Goal: Task Accomplishment & Management: Manage account settings

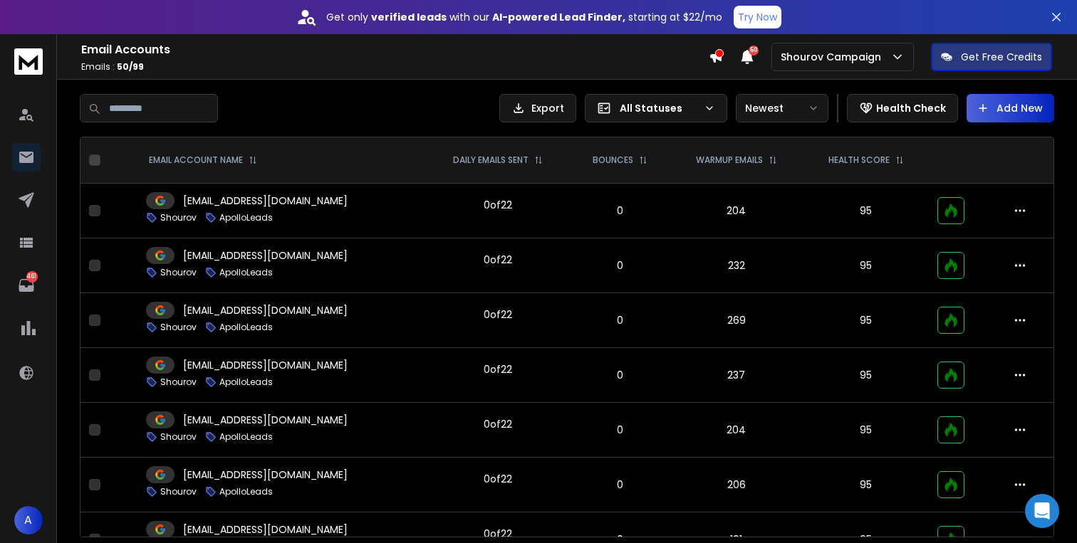
click at [27, 77] on div "461" at bounding box center [28, 220] width 33 height 345
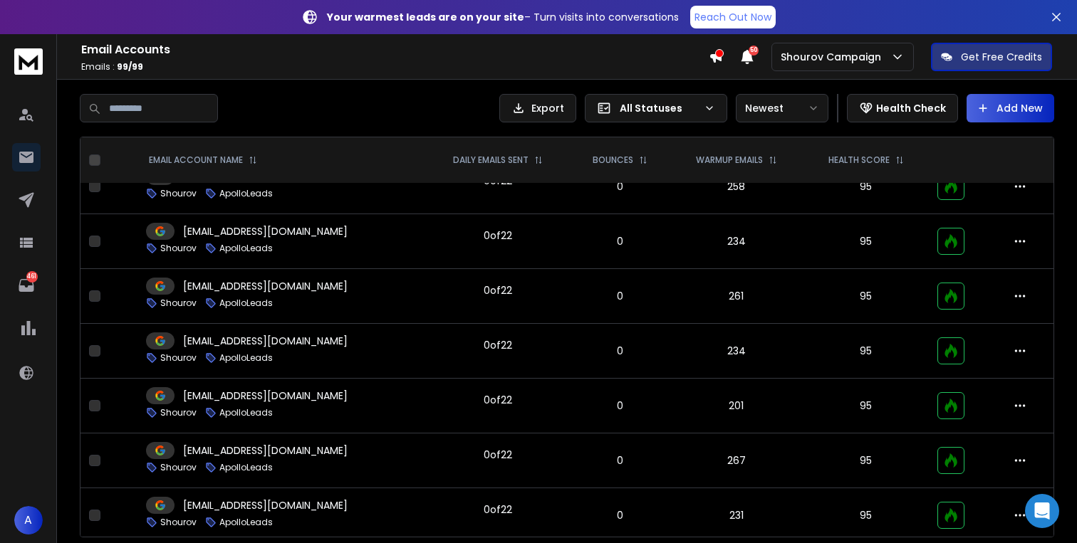
scroll to position [605, 0]
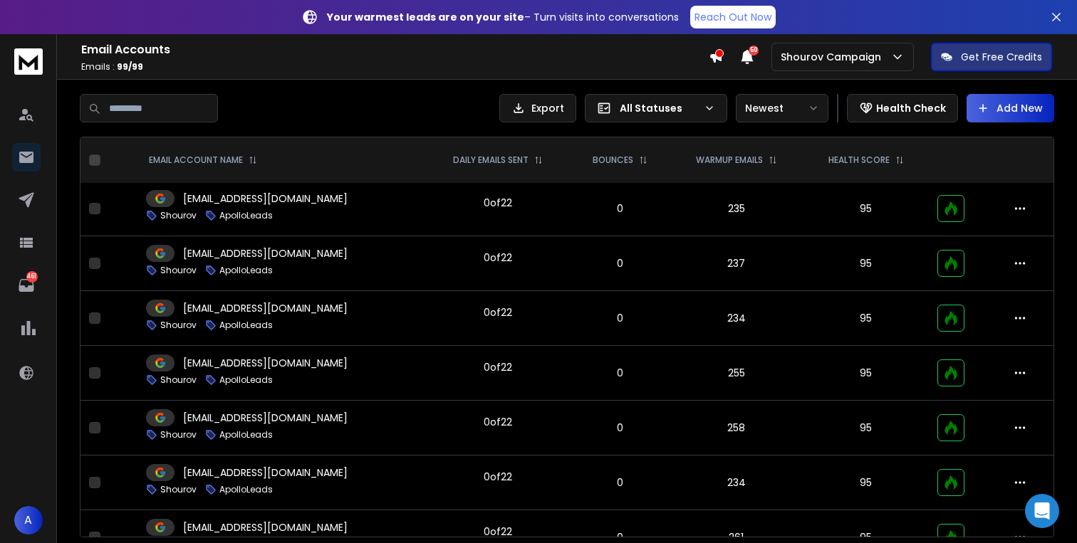
click at [693, 106] on p "All Statuses" at bounding box center [658, 108] width 78 height 14
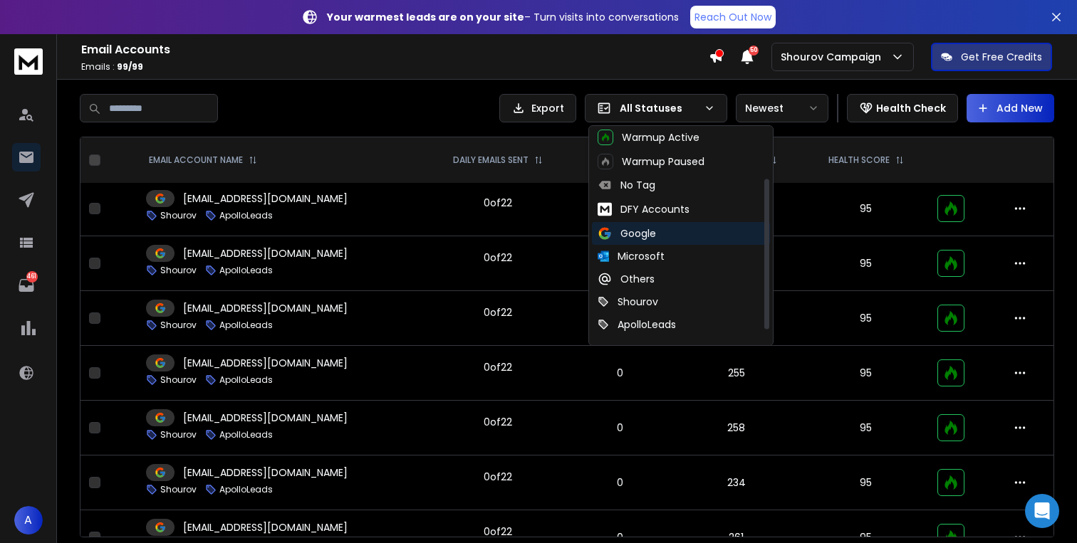
scroll to position [88, 0]
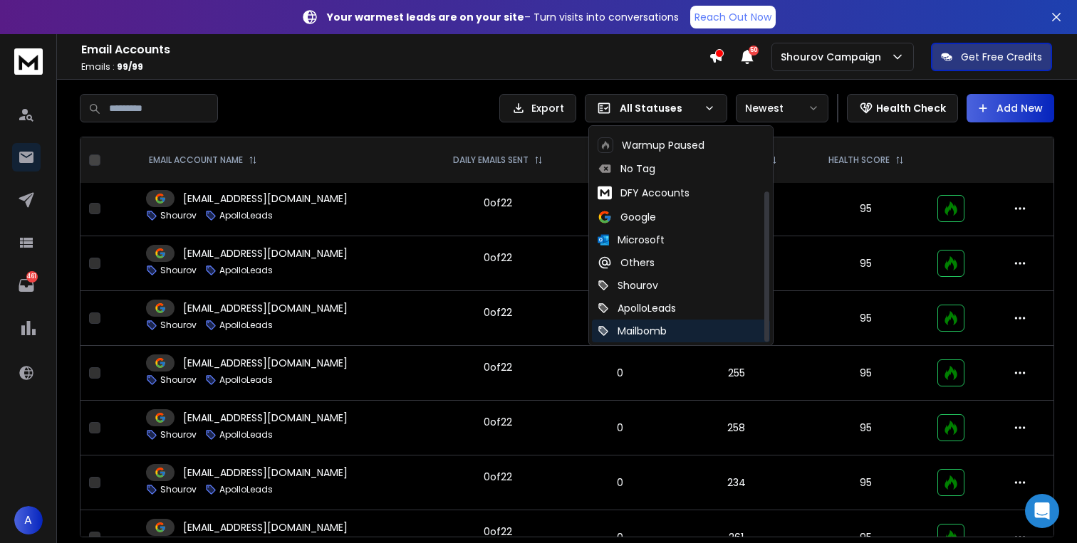
click at [653, 335] on div "Mailbomb" at bounding box center [631, 331] width 69 height 14
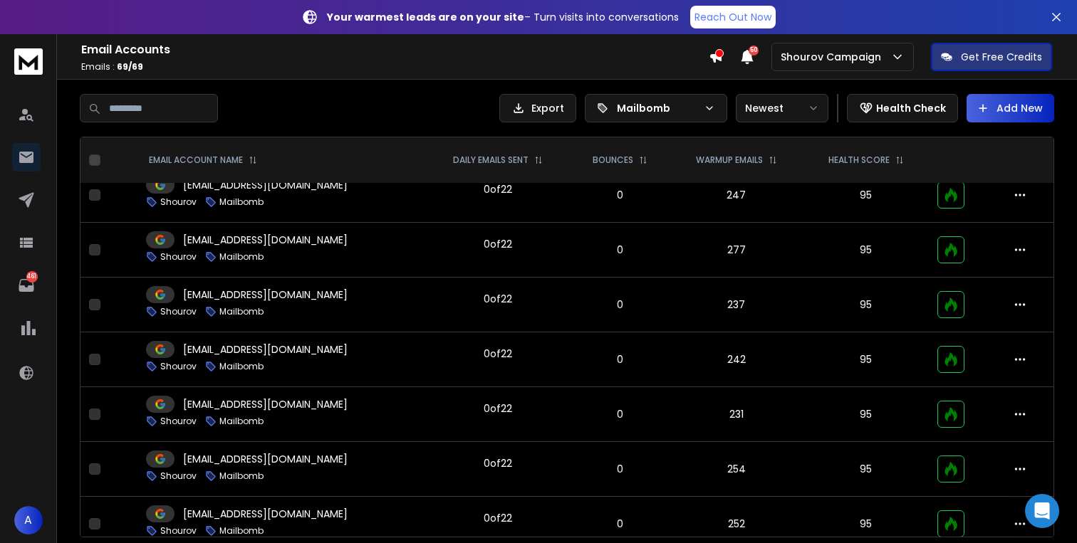
scroll to position [0, 0]
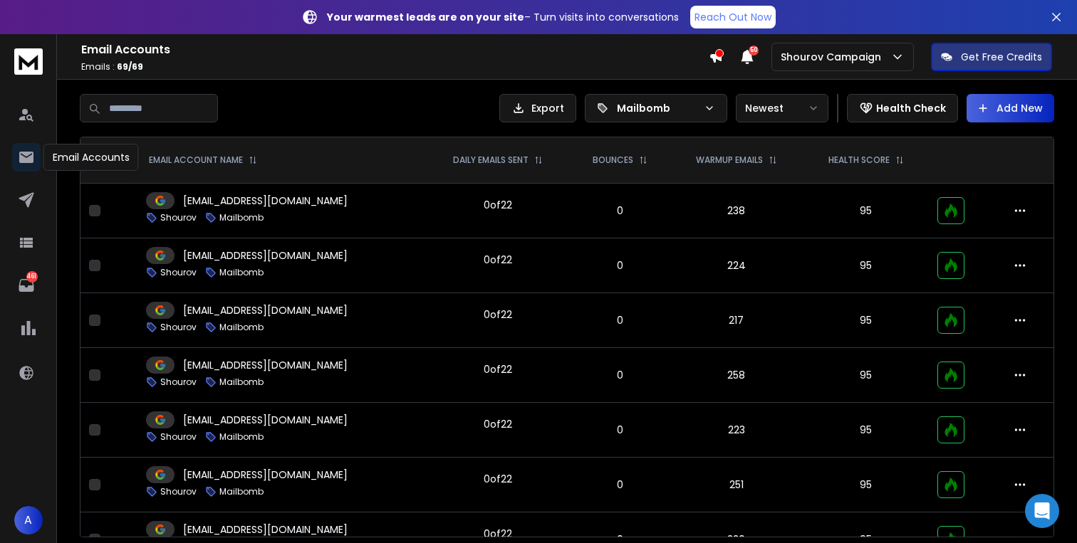
click at [22, 155] on icon at bounding box center [26, 157] width 17 height 17
click at [29, 206] on icon at bounding box center [26, 200] width 17 height 17
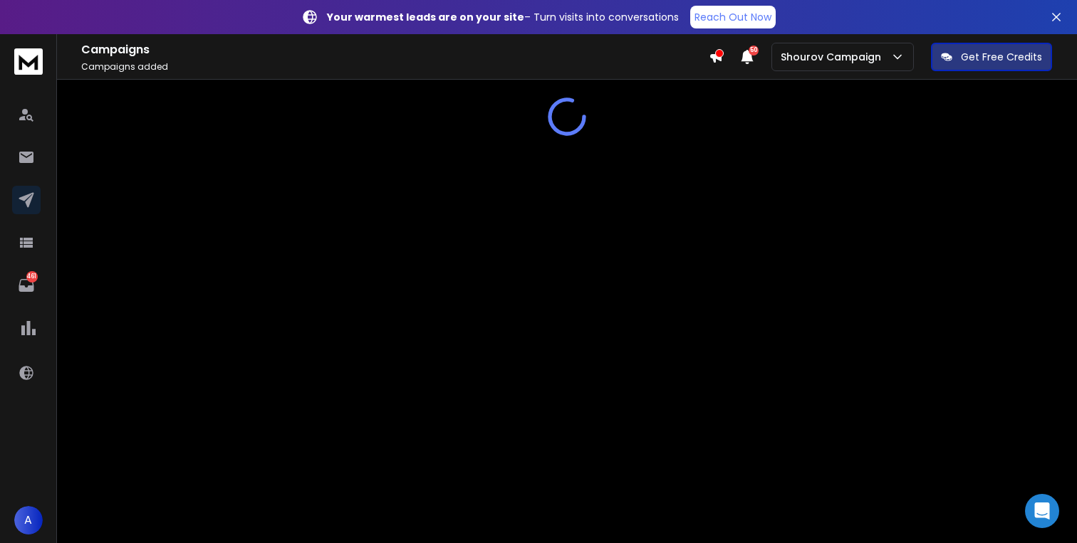
click at [858, 194] on div "Your warmest leads are on your site – Turn visits into conversations Reach Out …" at bounding box center [538, 271] width 1077 height 543
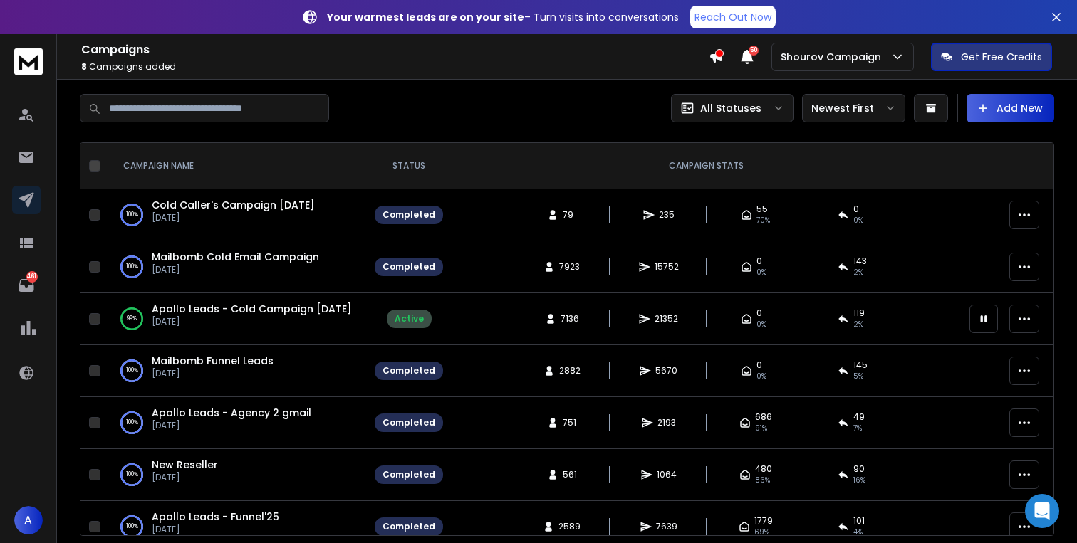
click at [1000, 102] on button "Add New" at bounding box center [1010, 108] width 88 height 28
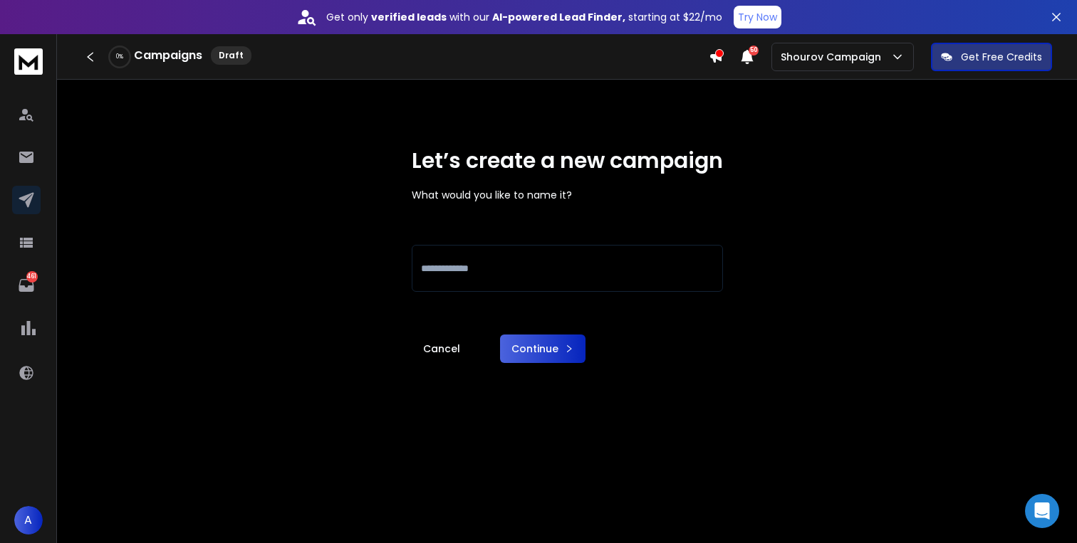
click at [454, 276] on input at bounding box center [567, 268] width 311 height 47
click at [431, 268] on input "**********" at bounding box center [567, 268] width 311 height 47
type input "**********"
click at [526, 350] on button "Continue" at bounding box center [542, 349] width 85 height 28
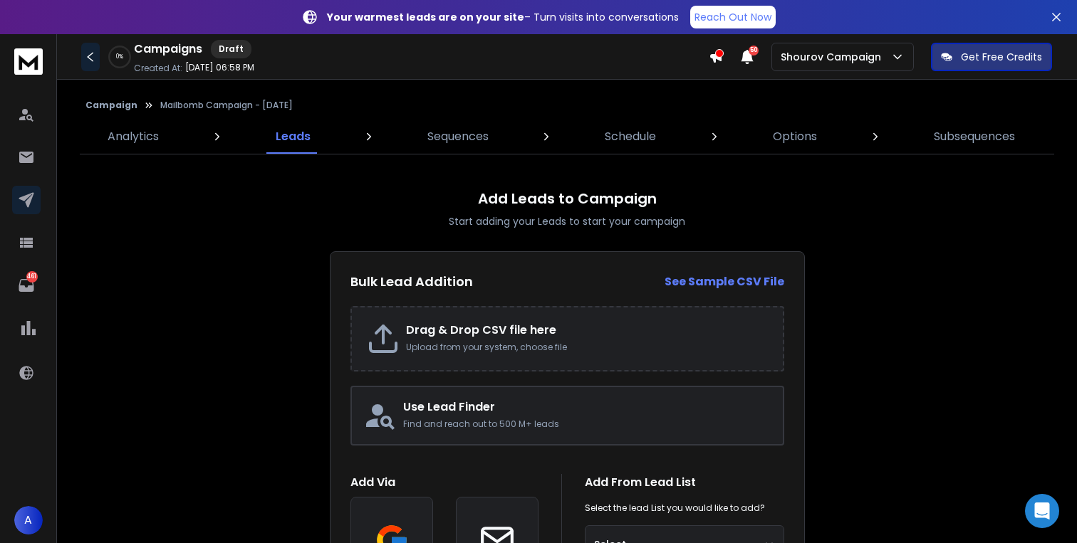
click at [90, 56] on icon at bounding box center [90, 57] width 13 height 13
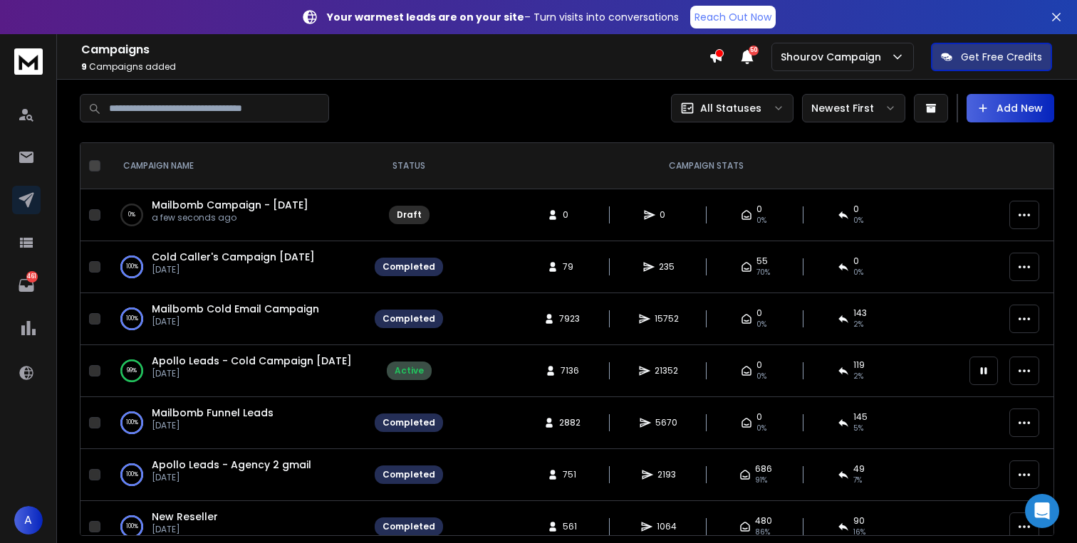
click at [283, 212] on p "a few seconds ago" at bounding box center [230, 217] width 157 height 11
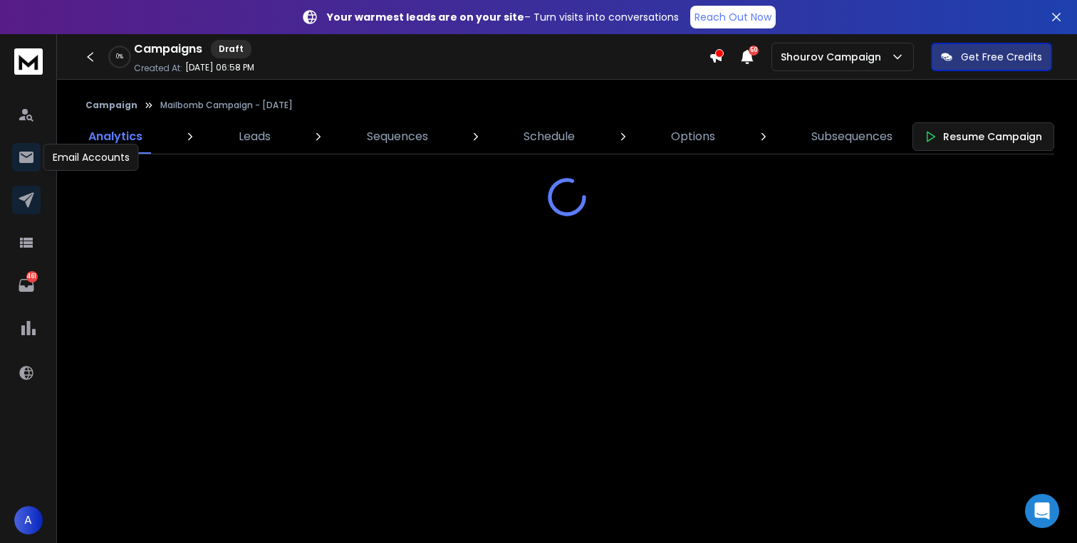
click at [30, 162] on icon at bounding box center [26, 157] width 14 height 11
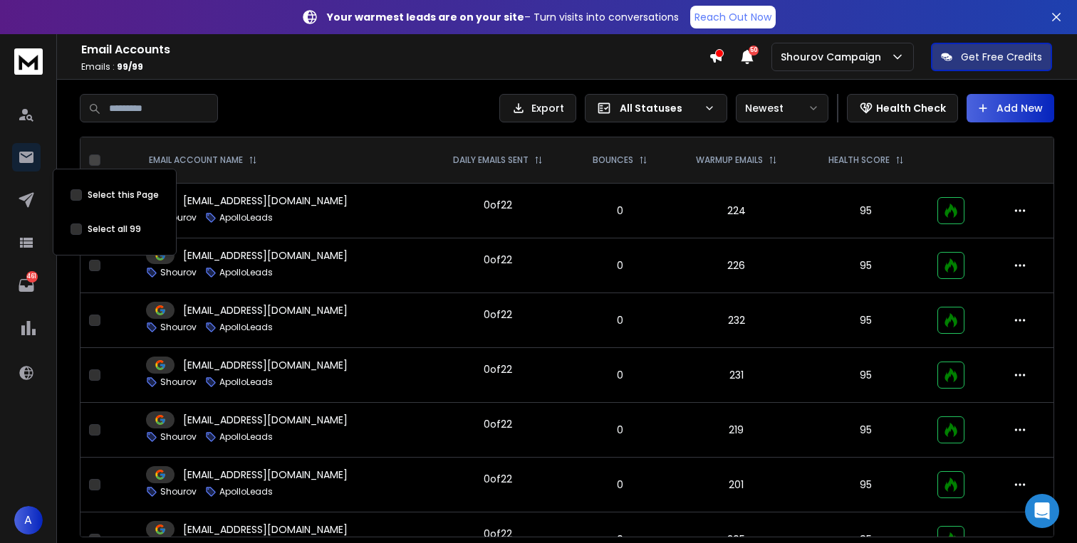
click at [75, 233] on button "Select this Page" at bounding box center [75, 229] width 11 height 11
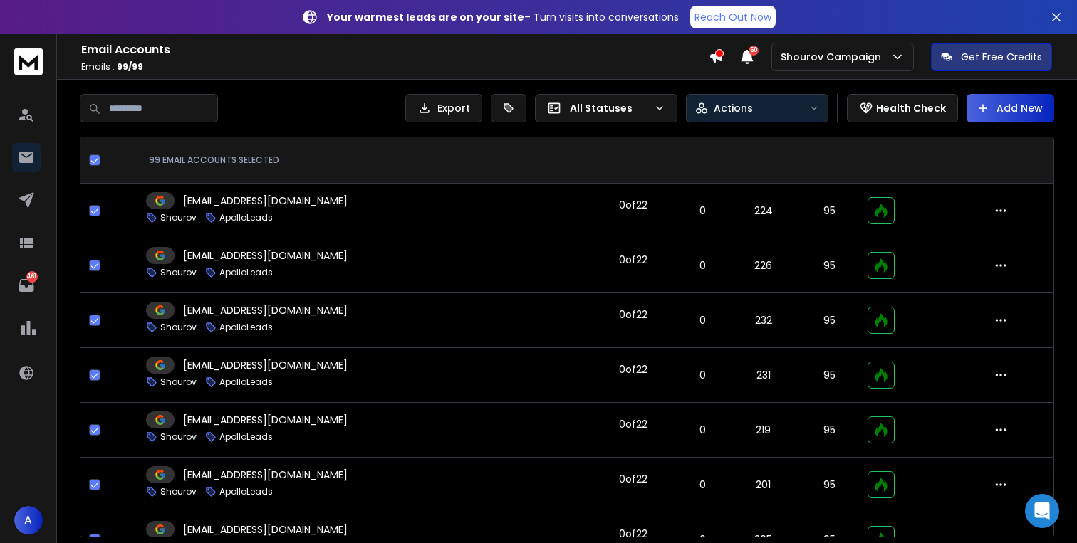
click at [797, 101] on div "Actions" at bounding box center [749, 108] width 108 height 14
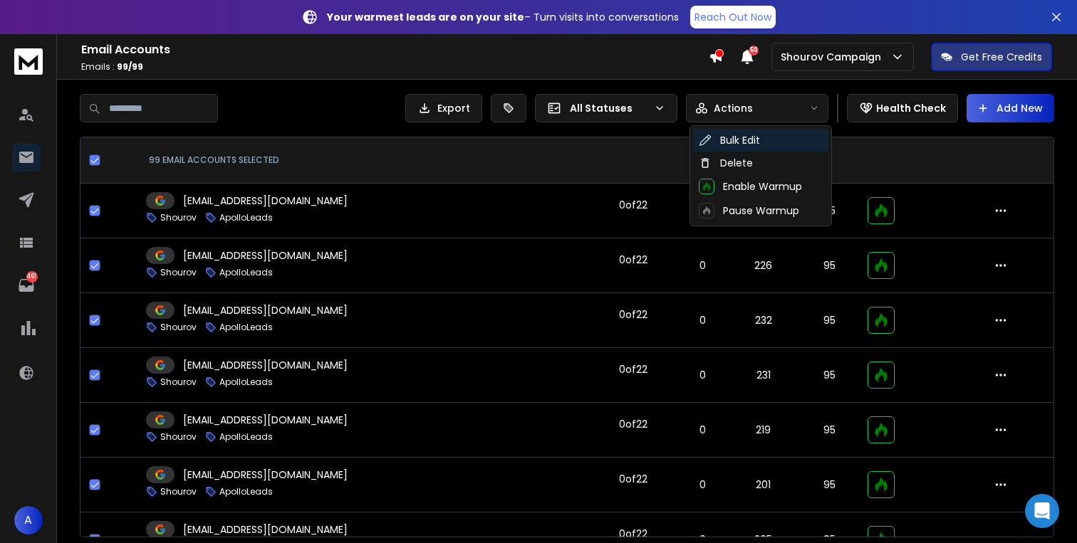
click at [749, 142] on div "Bulk Edit" at bounding box center [728, 140] width 61 height 14
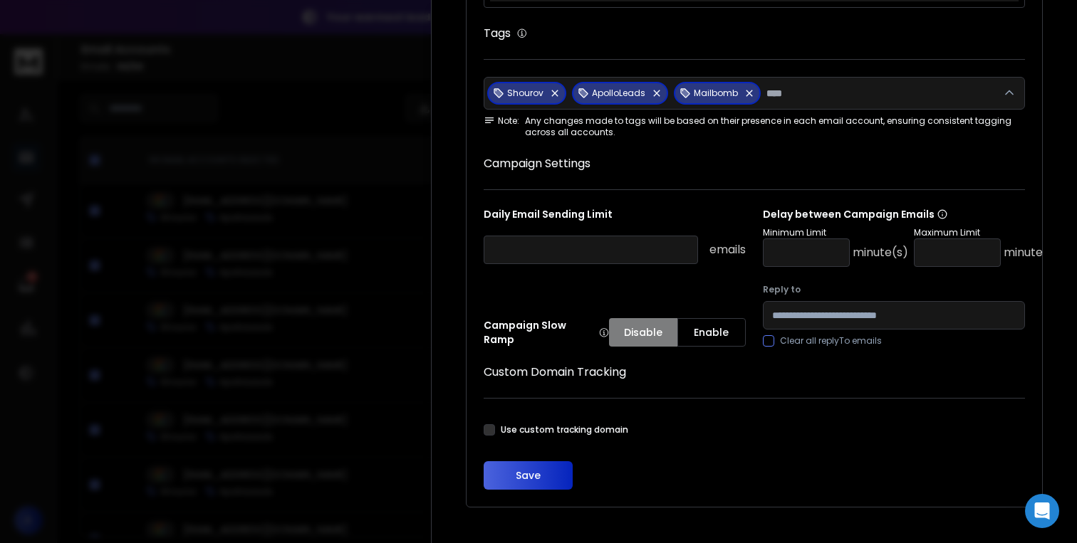
scroll to position [326, 0]
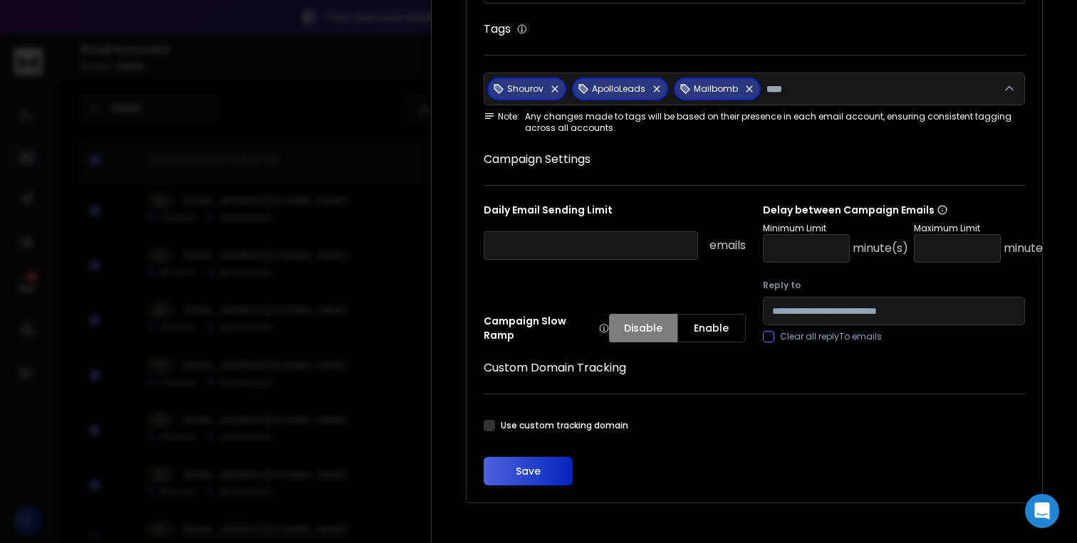
click at [515, 251] on input "number" at bounding box center [590, 245] width 214 height 28
type input "**"
click at [533, 471] on button "Save" at bounding box center [527, 471] width 89 height 28
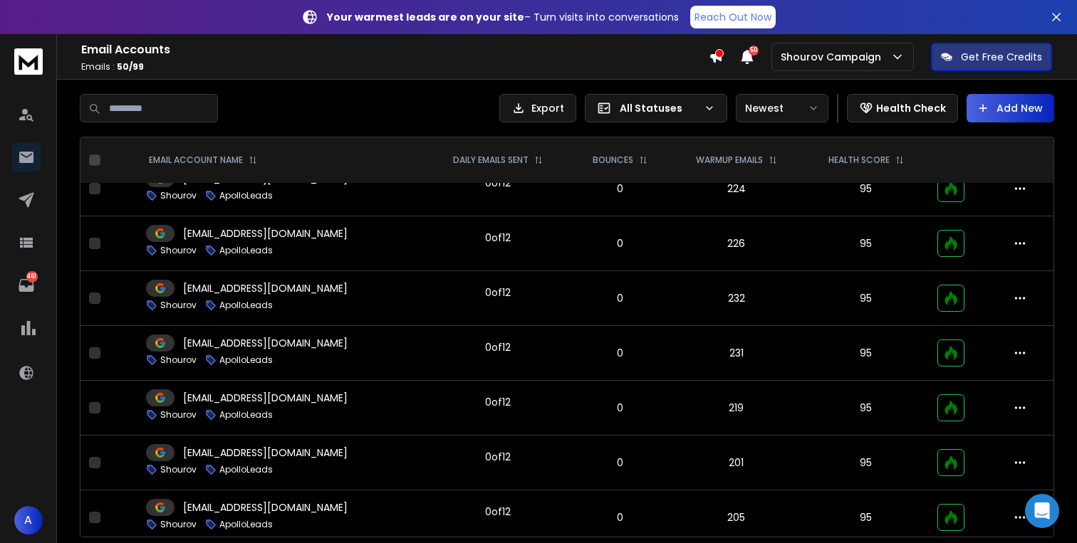
scroll to position [0, 0]
